Goal: Navigation & Orientation: Find specific page/section

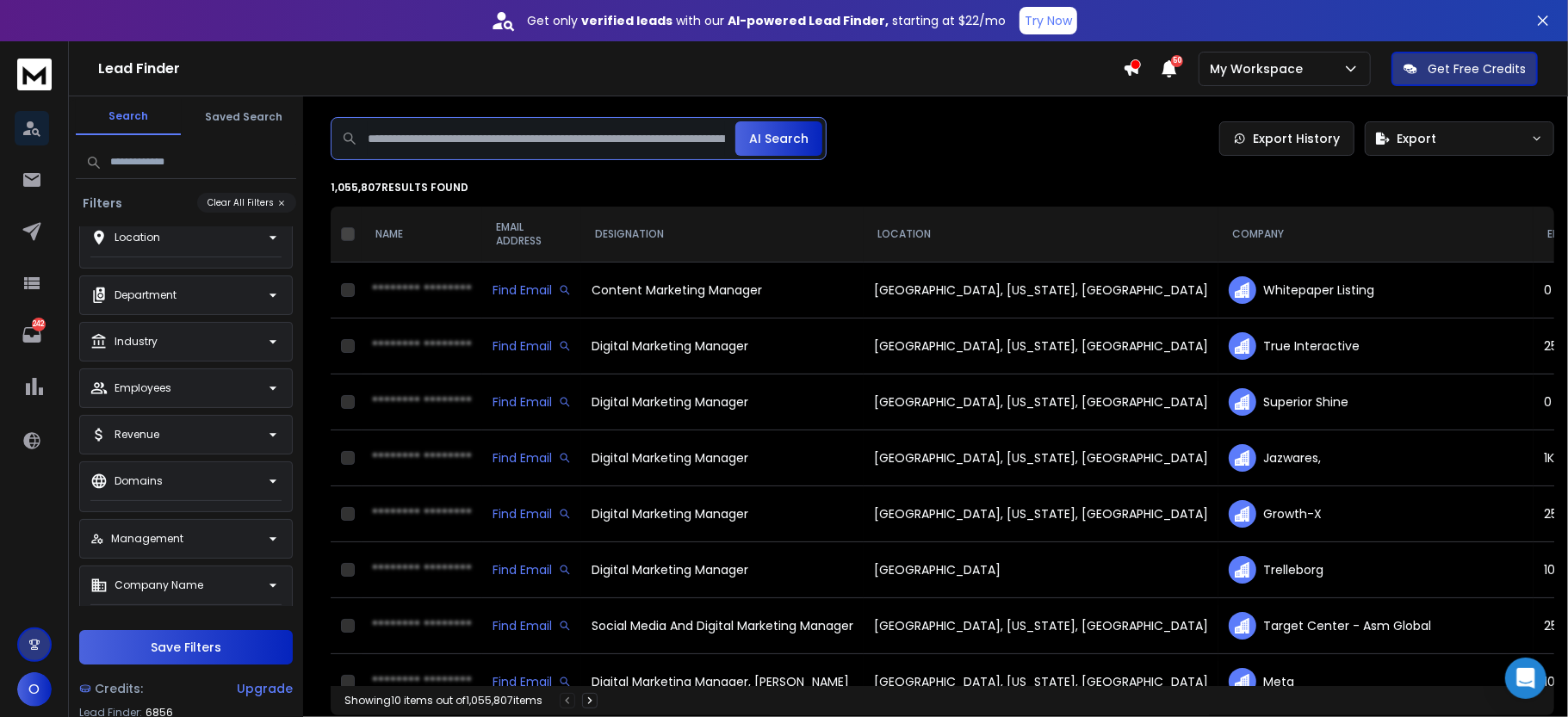
scroll to position [138, 0]
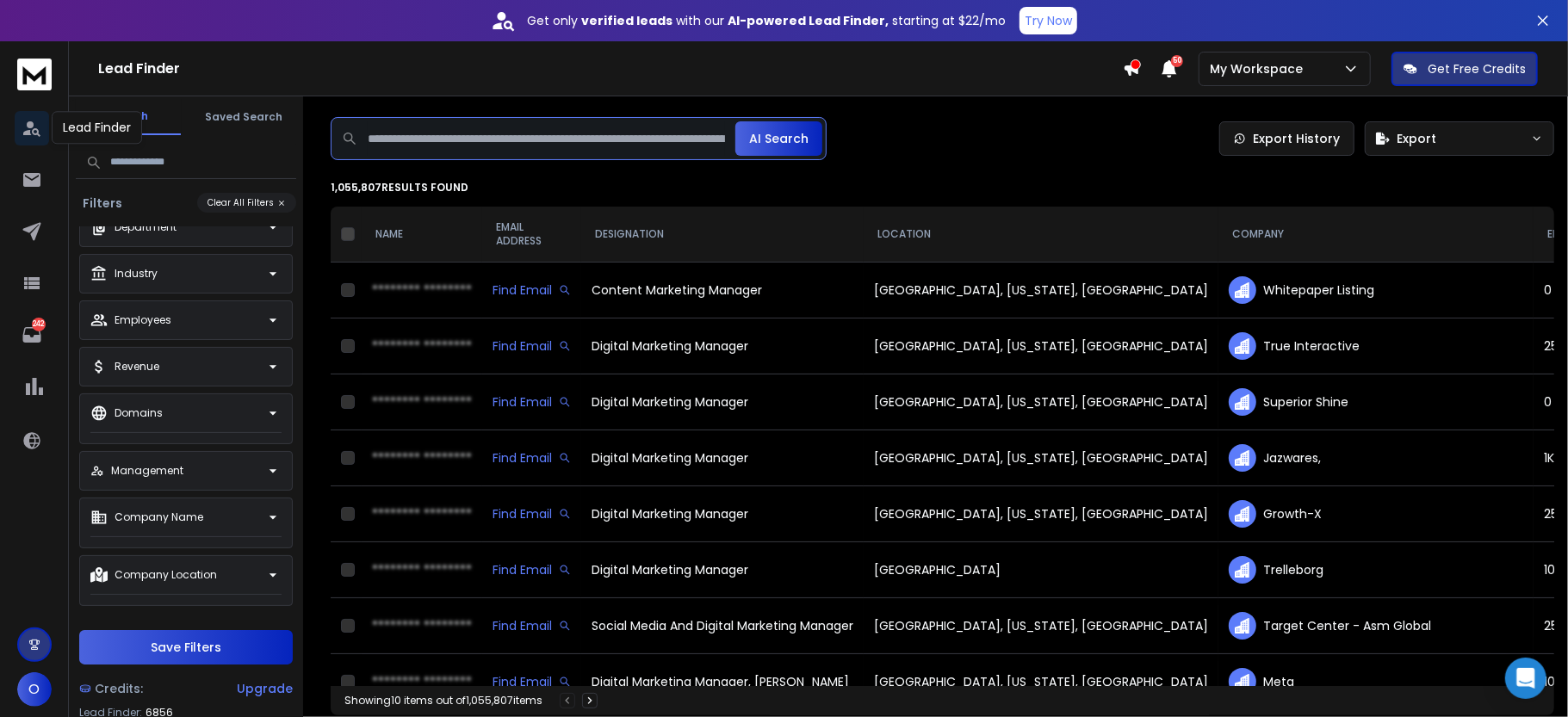
click at [38, 125] on icon at bounding box center [31, 128] width 20 height 20
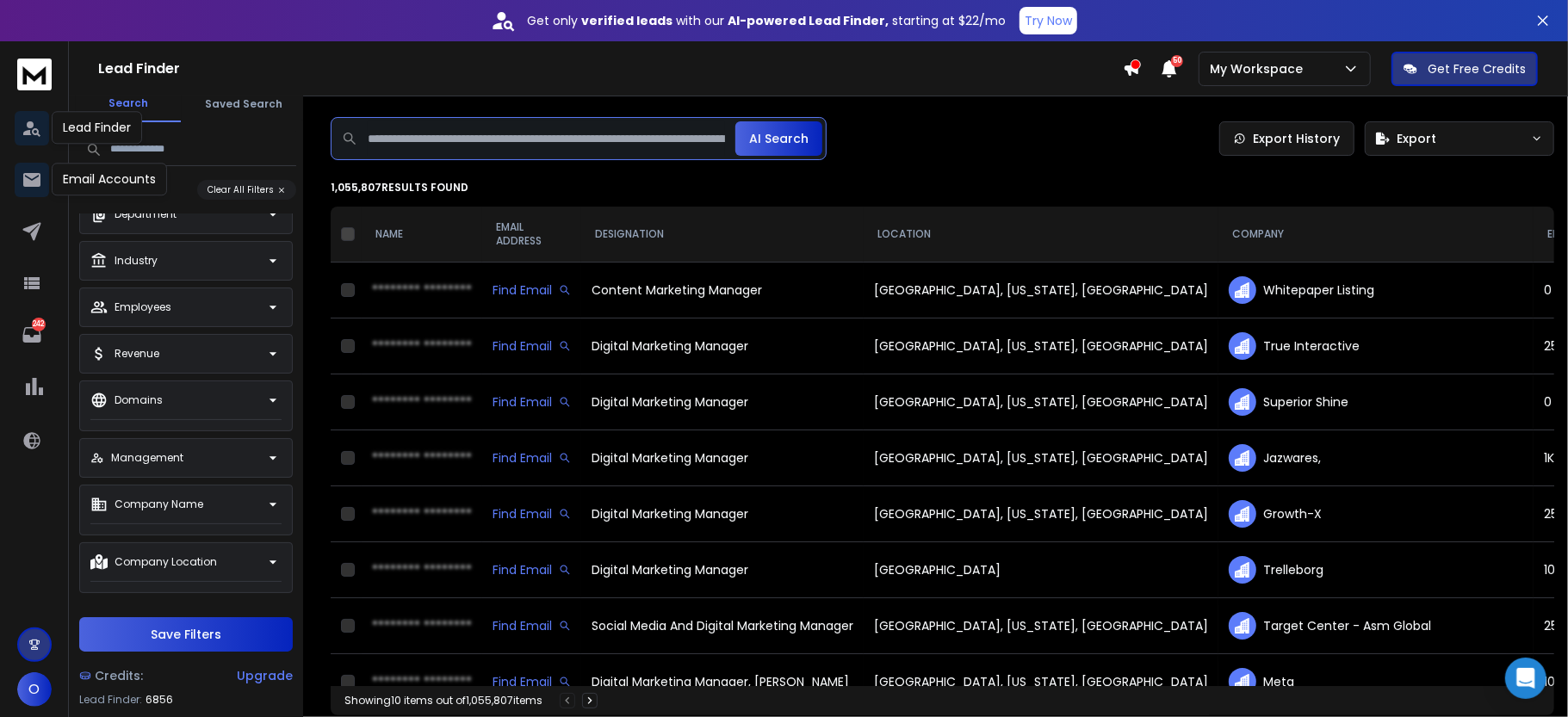
click at [28, 174] on icon at bounding box center [31, 180] width 17 height 14
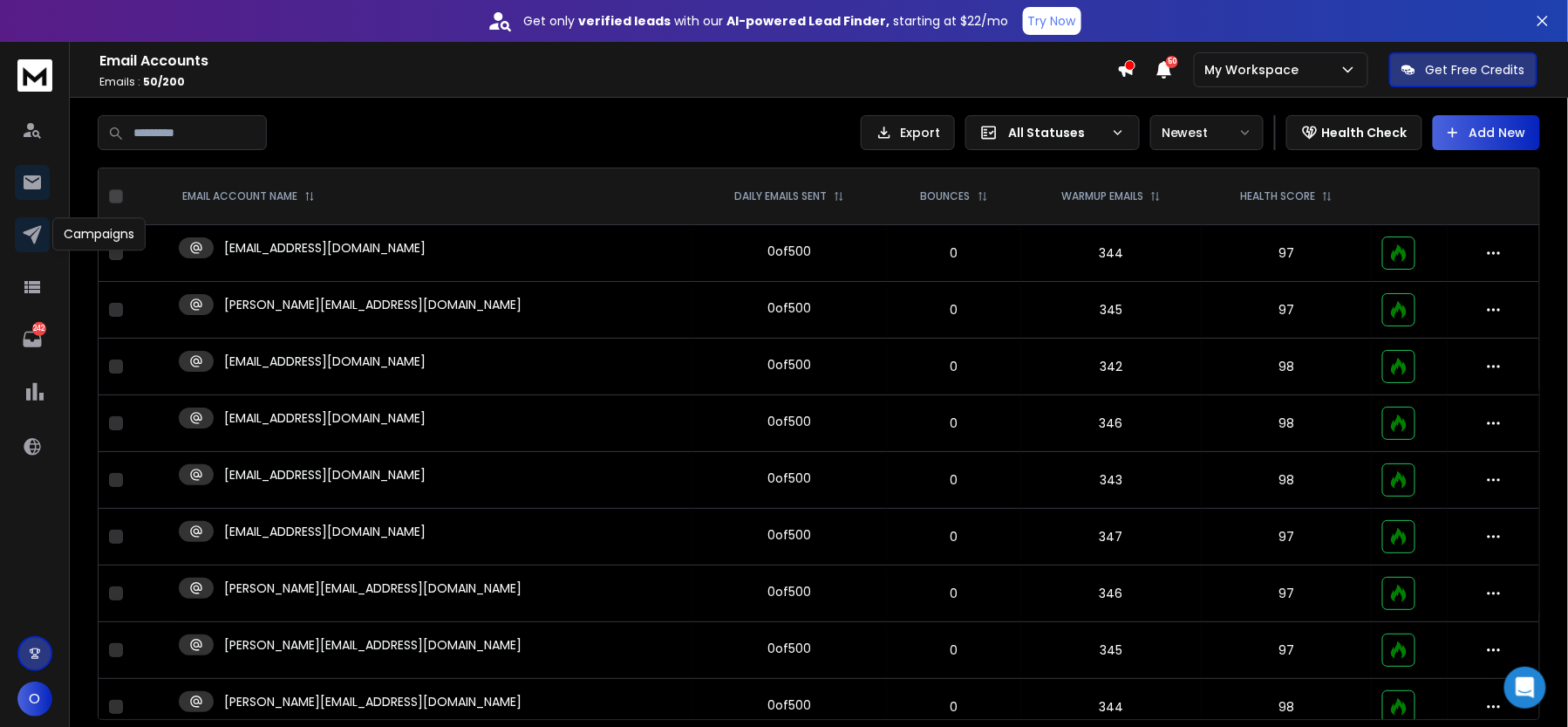
click at [31, 246] on link at bounding box center [31, 234] width 35 height 35
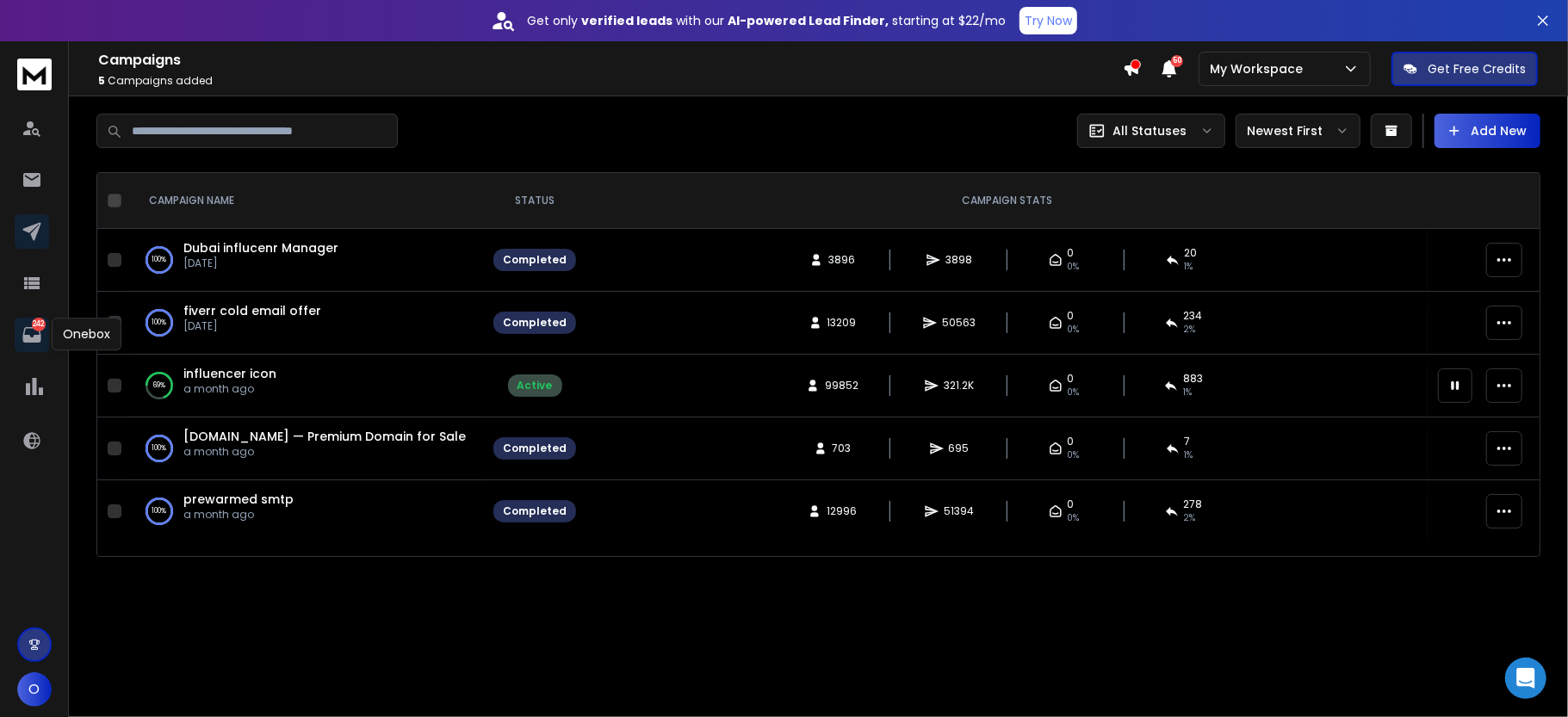
click at [24, 335] on icon at bounding box center [31, 334] width 18 height 15
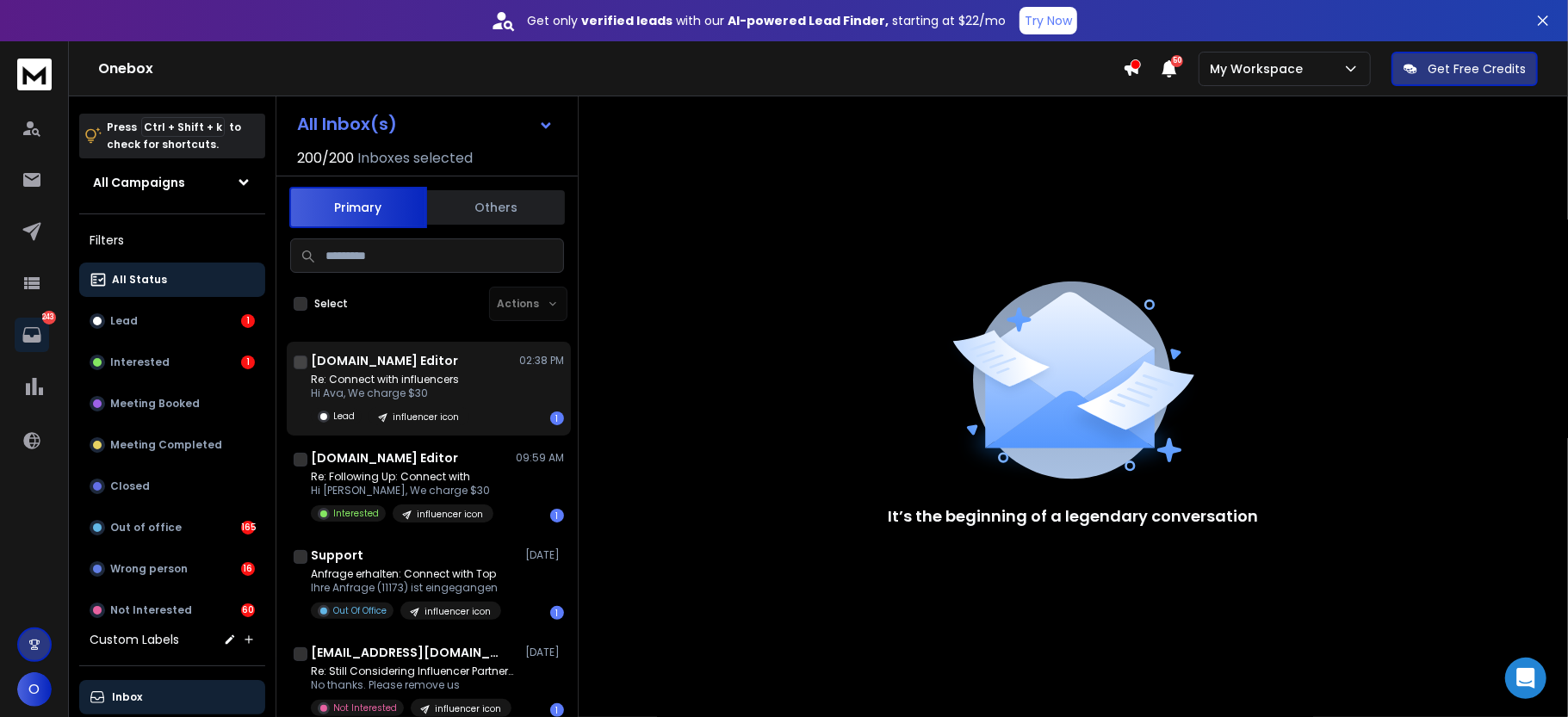
click at [413, 358] on h1 "[DOMAIN_NAME] Editor" at bounding box center [384, 360] width 147 height 17
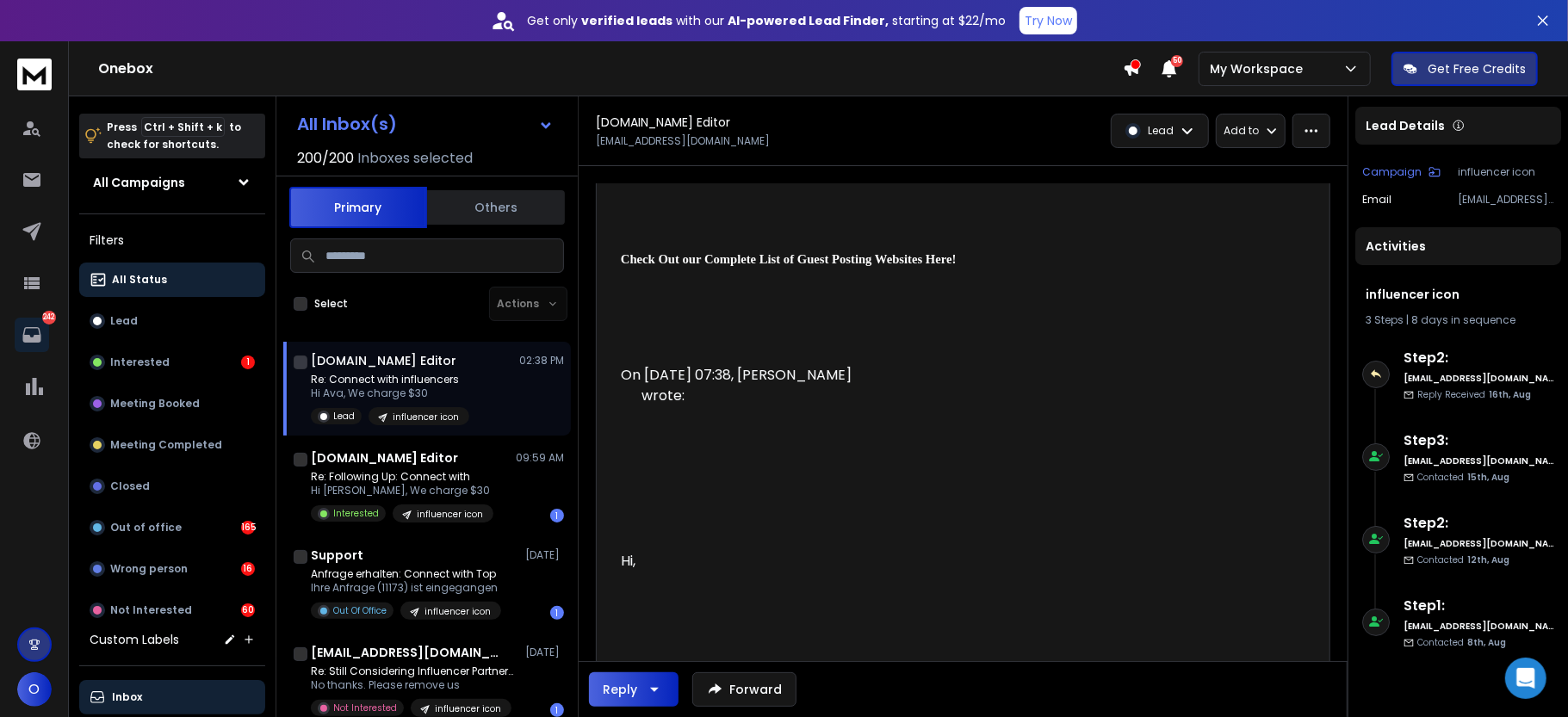
scroll to position [918, 0]
